Goal: Find specific page/section: Find specific page/section

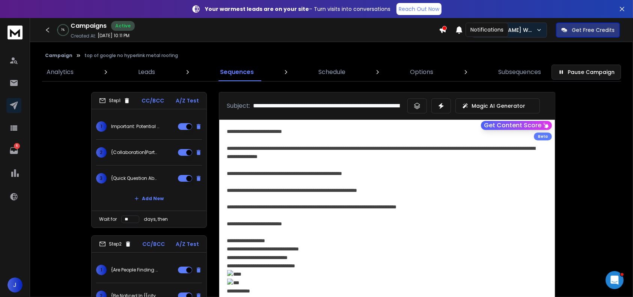
click at [515, 25] on button "[PERSON_NAME] Websites" at bounding box center [509, 30] width 75 height 15
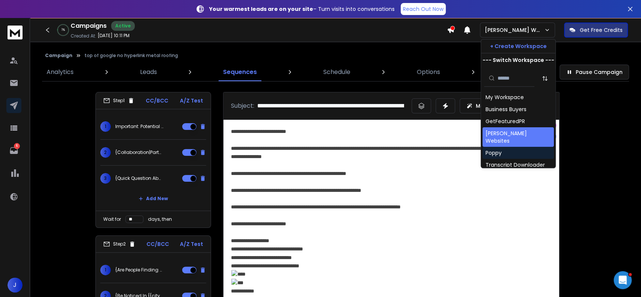
click at [527, 147] on div "Poppy" at bounding box center [518, 153] width 71 height 12
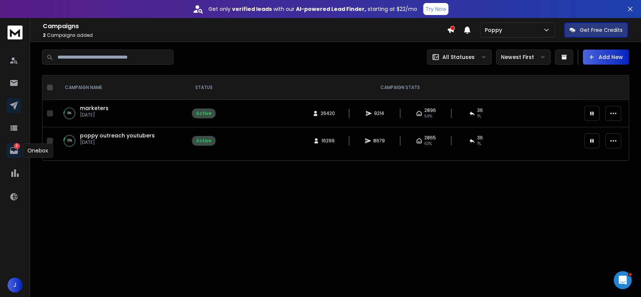
click at [11, 147] on icon at bounding box center [13, 150] width 9 height 9
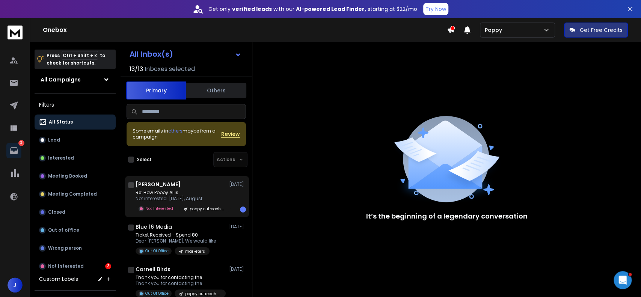
click at [186, 192] on p "Re: How Poppy AI is" at bounding box center [181, 193] width 90 height 6
